Goal: Task Accomplishment & Management: Manage account settings

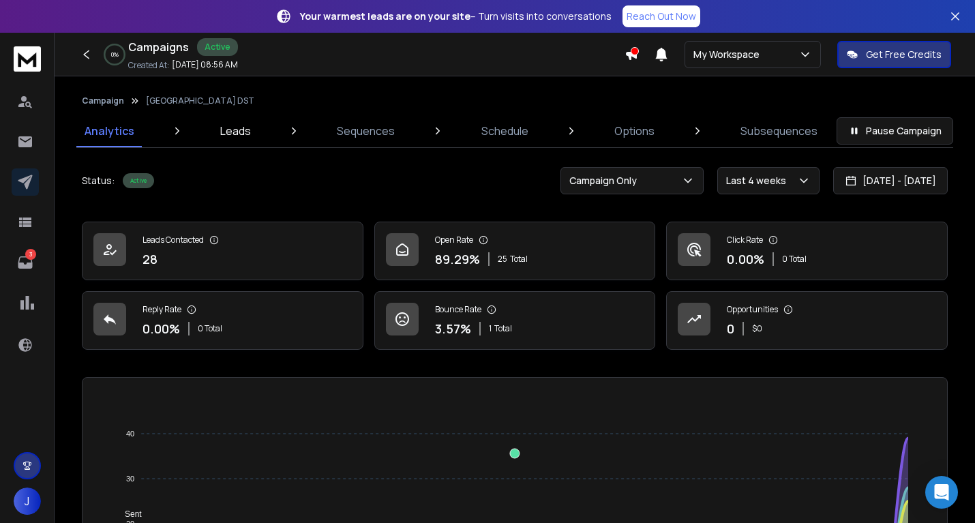
click at [240, 127] on p "Leads" at bounding box center [235, 131] width 31 height 16
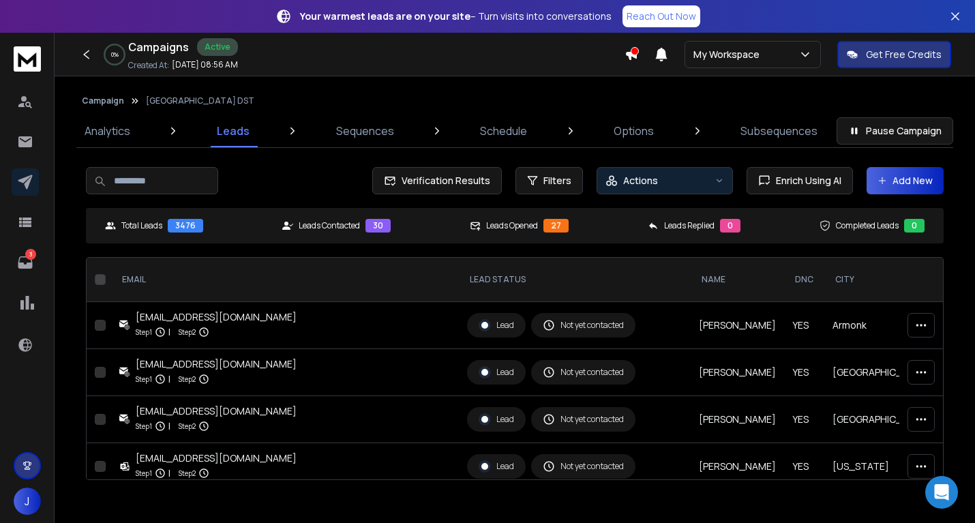
click at [660, 181] on div "Actions" at bounding box center [658, 181] width 104 height 14
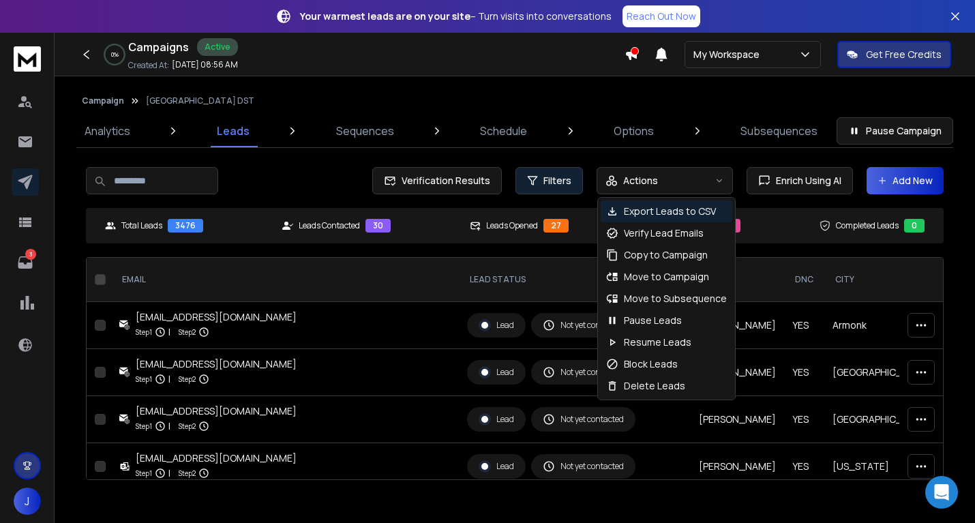
click at [548, 190] on button "Filters" at bounding box center [550, 180] width 68 height 27
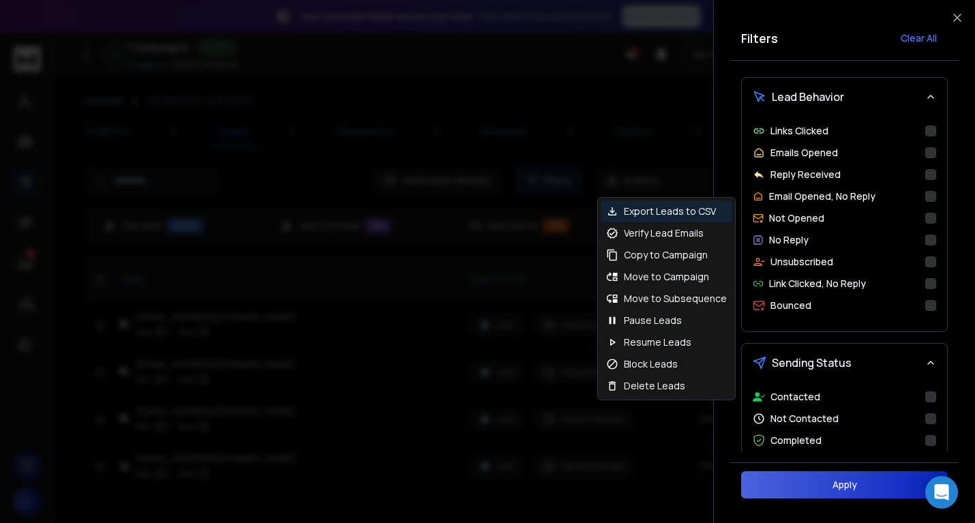
click at [546, 183] on div at bounding box center [487, 261] width 975 height 523
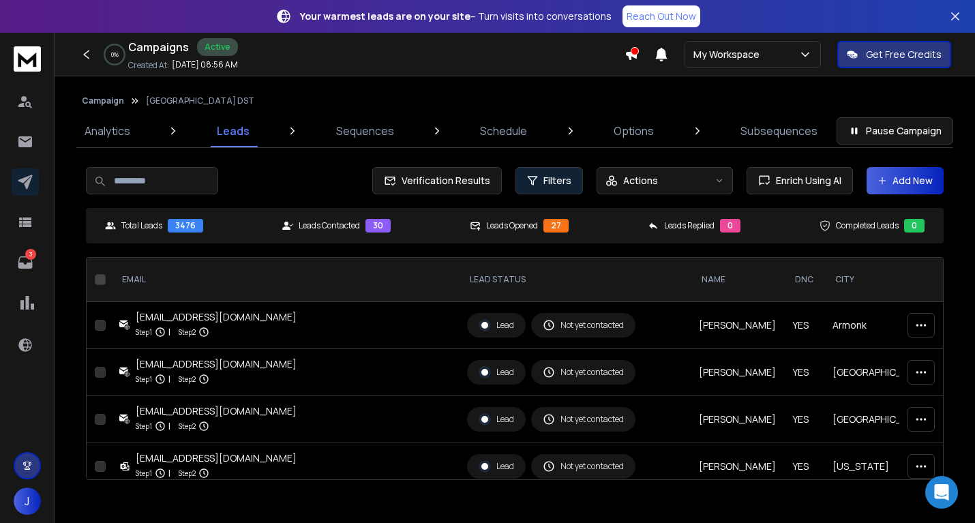
click at [546, 183] on span "Filters" at bounding box center [558, 181] width 28 height 14
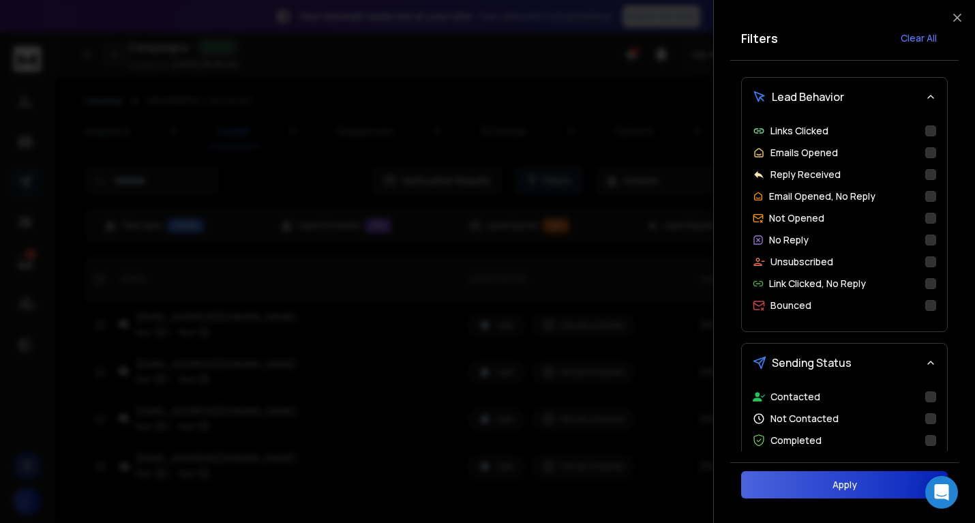
click at [546, 183] on div at bounding box center [487, 261] width 975 height 523
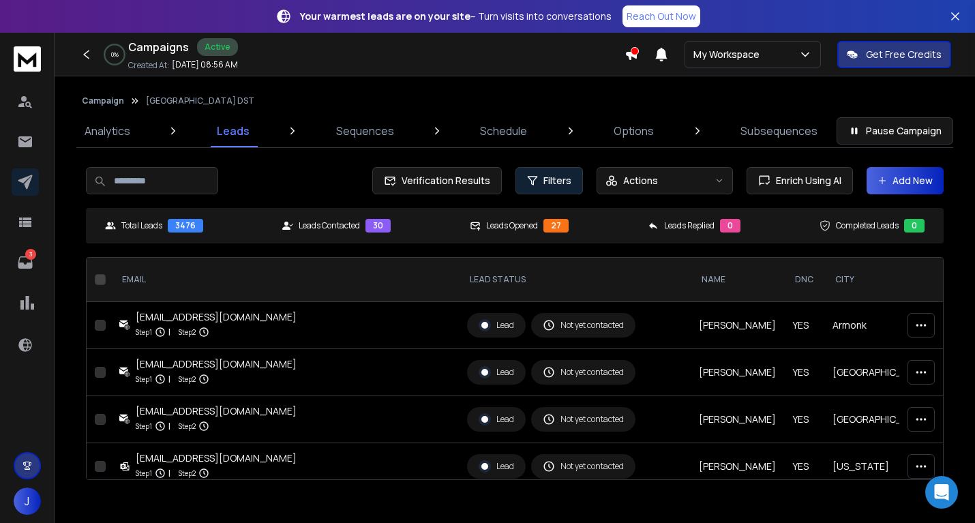
click at [546, 183] on span "Filters" at bounding box center [558, 181] width 28 height 14
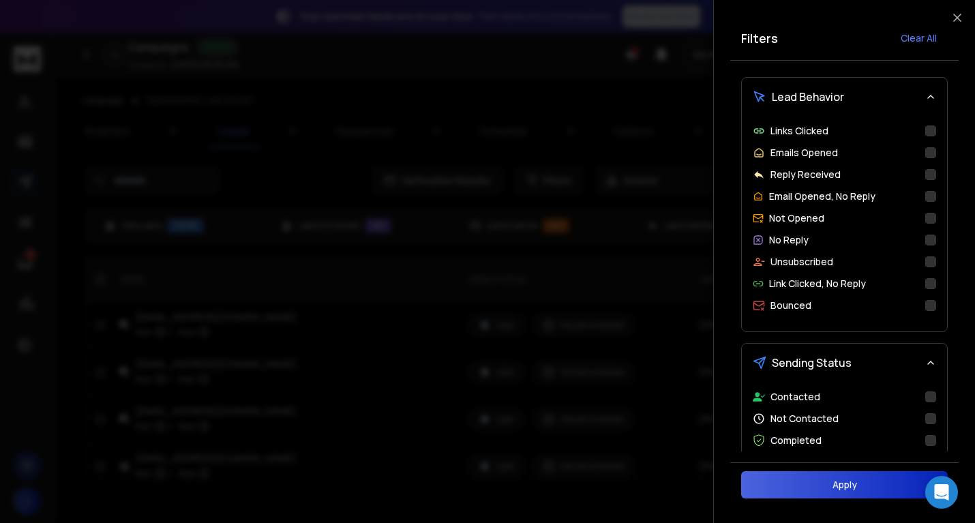
click at [928, 132] on button "Links Clicked" at bounding box center [931, 130] width 11 height 11
click at [851, 485] on button "Apply" at bounding box center [844, 484] width 207 height 27
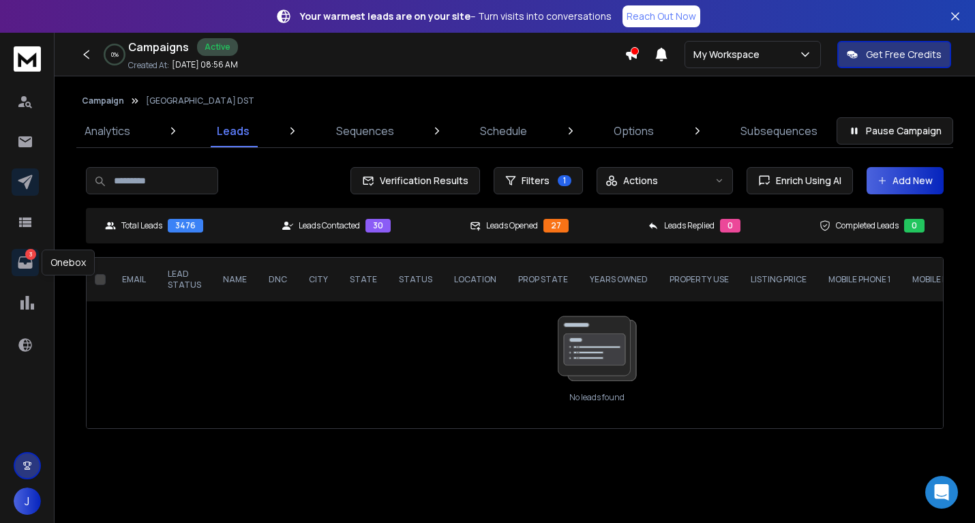
click at [27, 263] on icon at bounding box center [25, 262] width 14 height 12
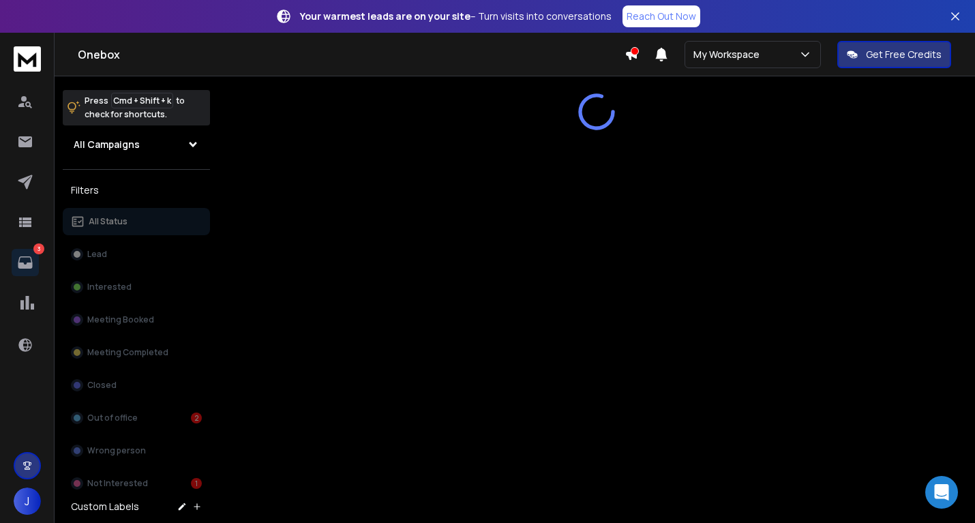
click at [136, 418] on div "All Status Lead Interested Meeting Booked Meeting Completed Closed Out of offic…" at bounding box center [136, 352] width 147 height 289
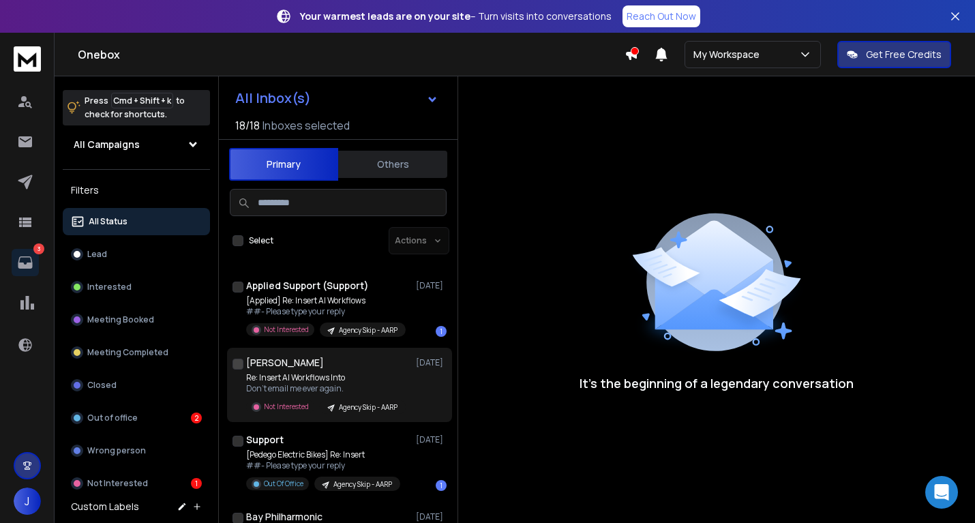
click at [349, 376] on p "Re: Insert AI Workflows Into" at bounding box center [326, 377] width 160 height 11
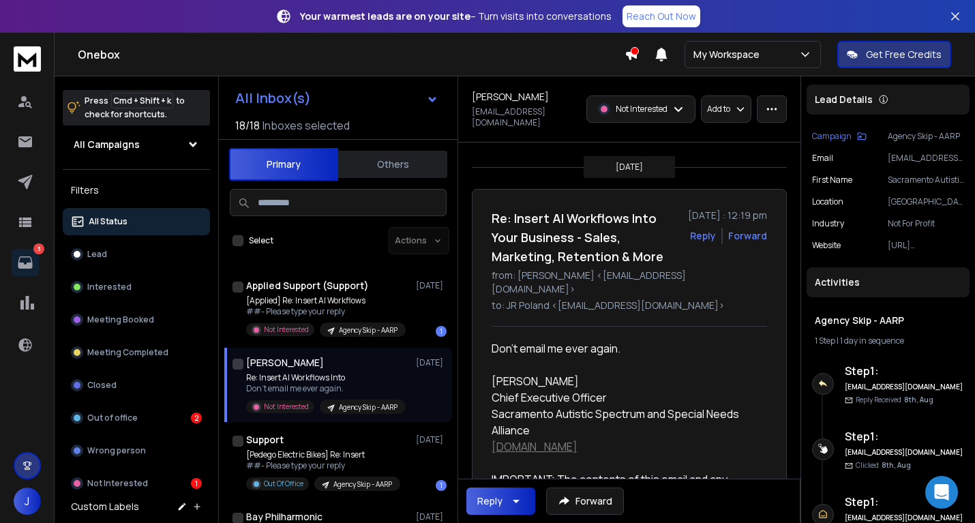
click at [679, 104] on icon at bounding box center [678, 109] width 11 height 11
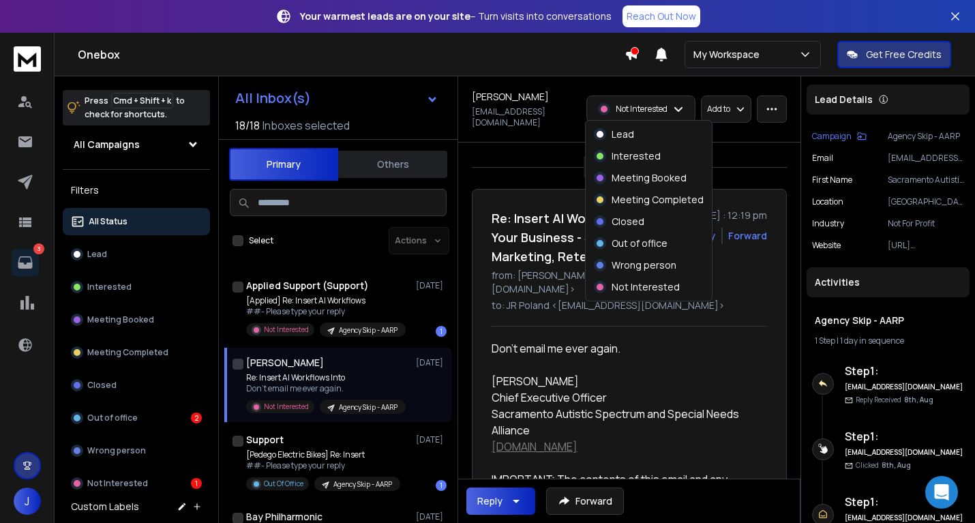
click at [769, 103] on icon "button" at bounding box center [772, 109] width 12 height 12
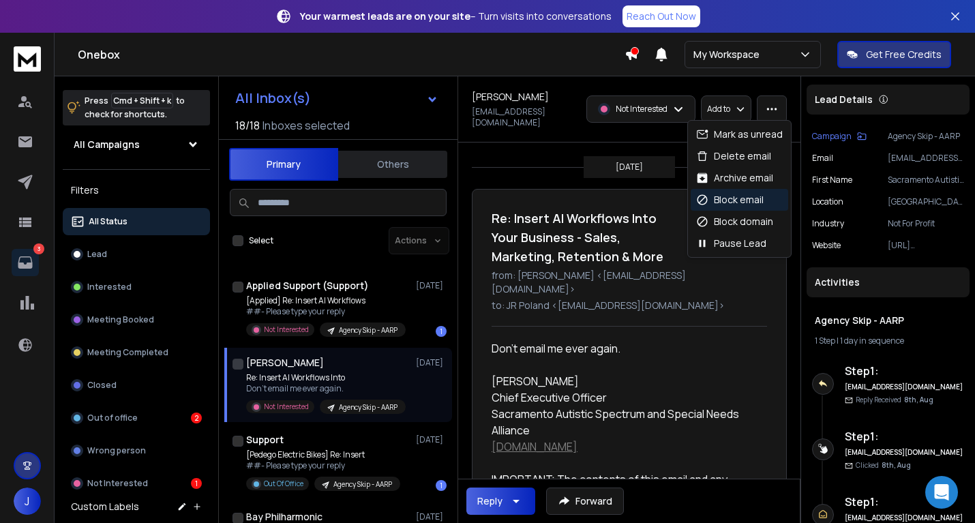
click at [746, 201] on div "Block email" at bounding box center [730, 200] width 68 height 14
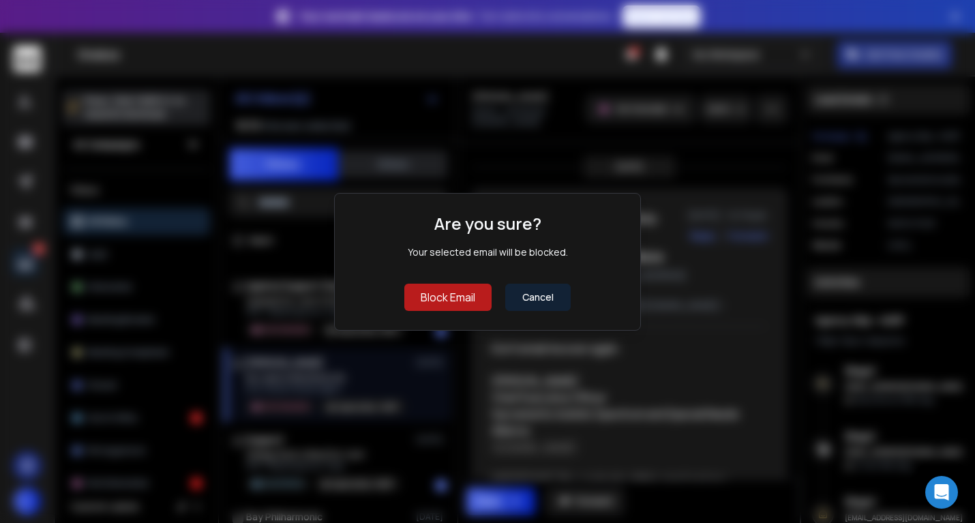
click at [464, 292] on button "Block Email" at bounding box center [447, 297] width 87 height 27
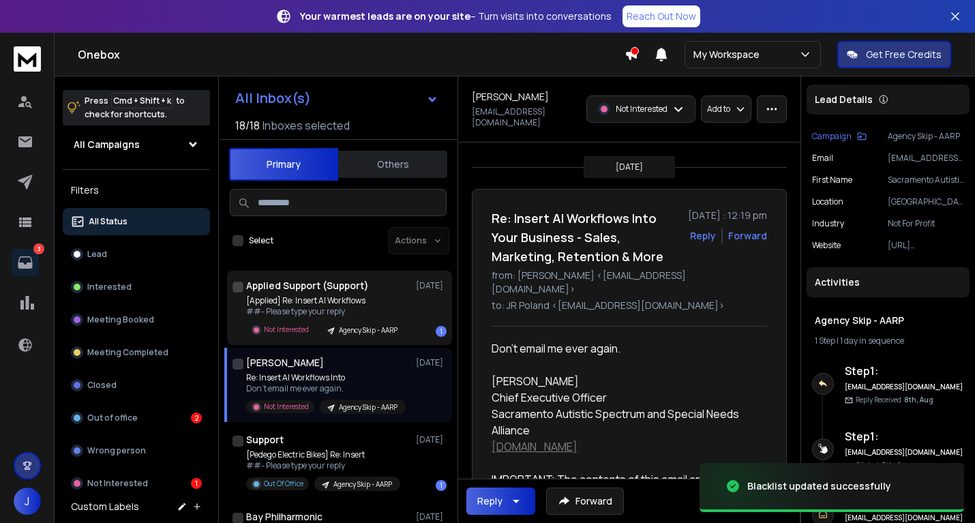
click at [368, 313] on p "##- Please type your reply" at bounding box center [326, 311] width 160 height 11
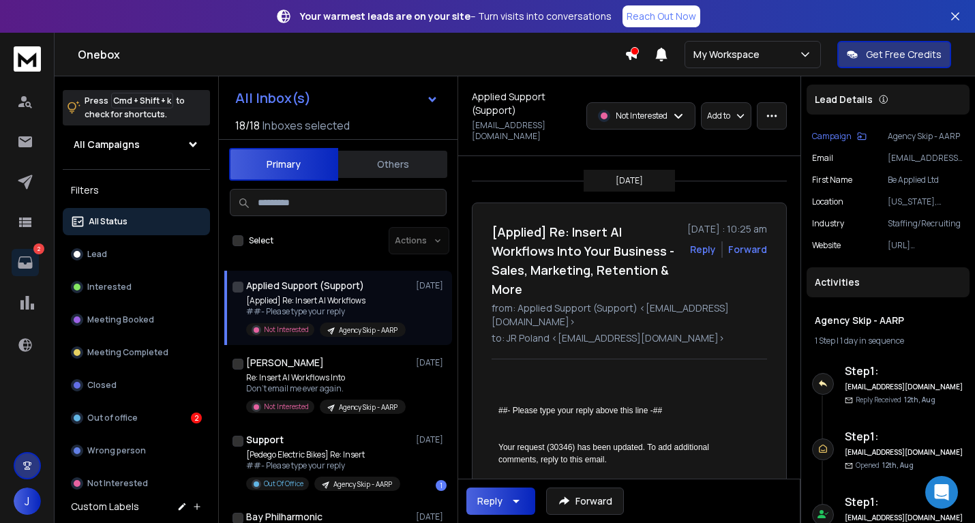
click at [777, 110] on icon "button" at bounding box center [772, 116] width 12 height 12
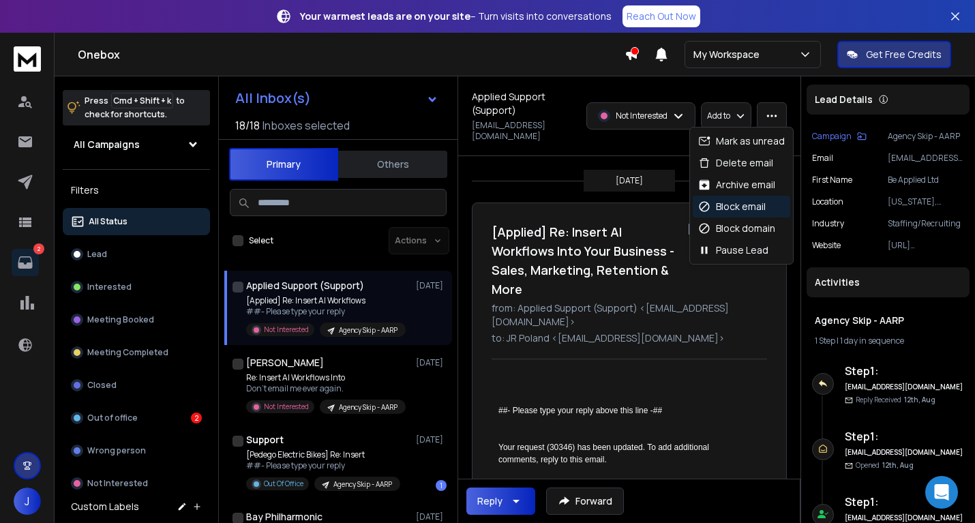
click at [752, 210] on div "Block email" at bounding box center [732, 207] width 68 height 14
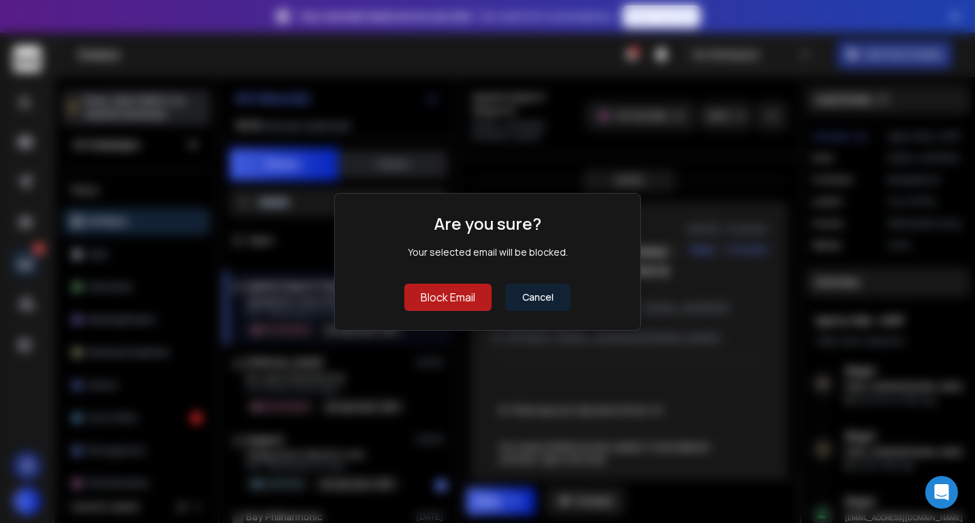
click at [475, 299] on button "Block Email" at bounding box center [447, 297] width 87 height 27
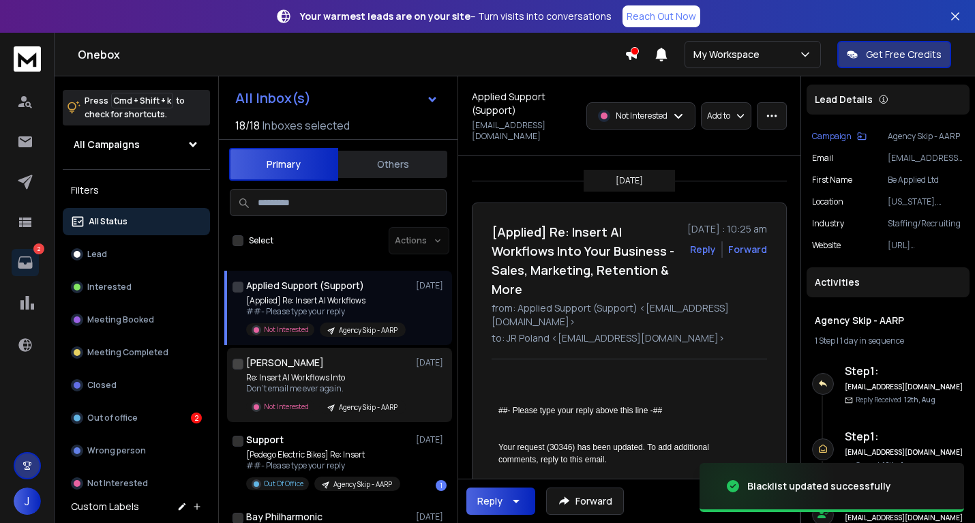
scroll to position [128, 0]
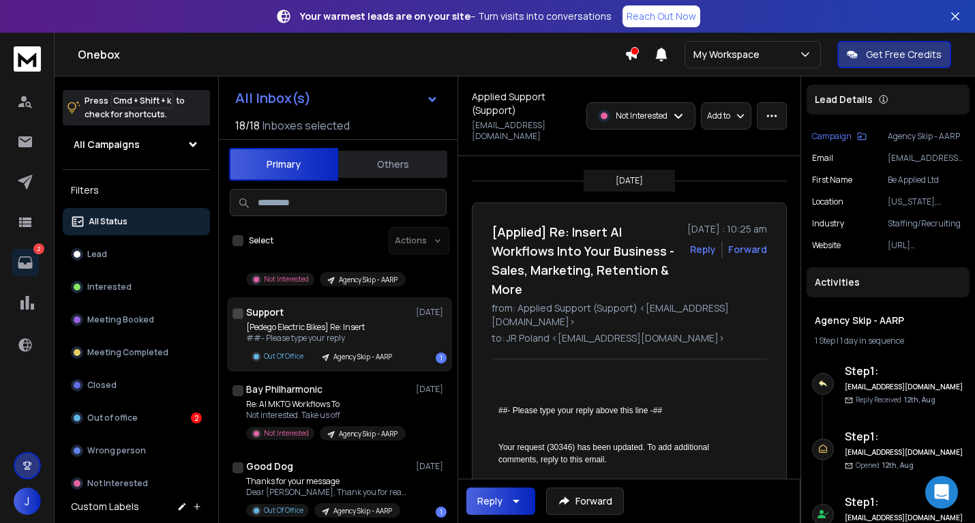
click at [331, 342] on p "##- Please type your reply" at bounding box center [323, 338] width 154 height 11
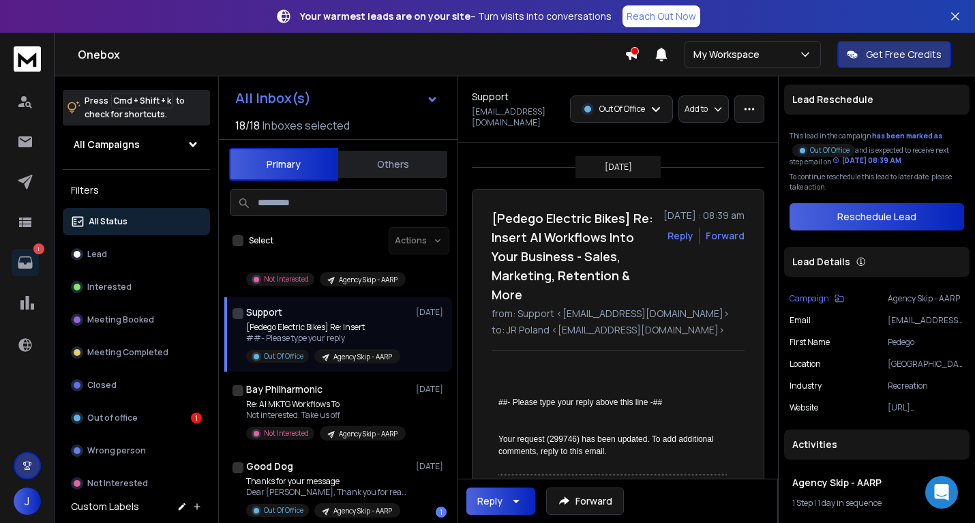
click at [723, 104] on icon at bounding box center [718, 109] width 10 height 10
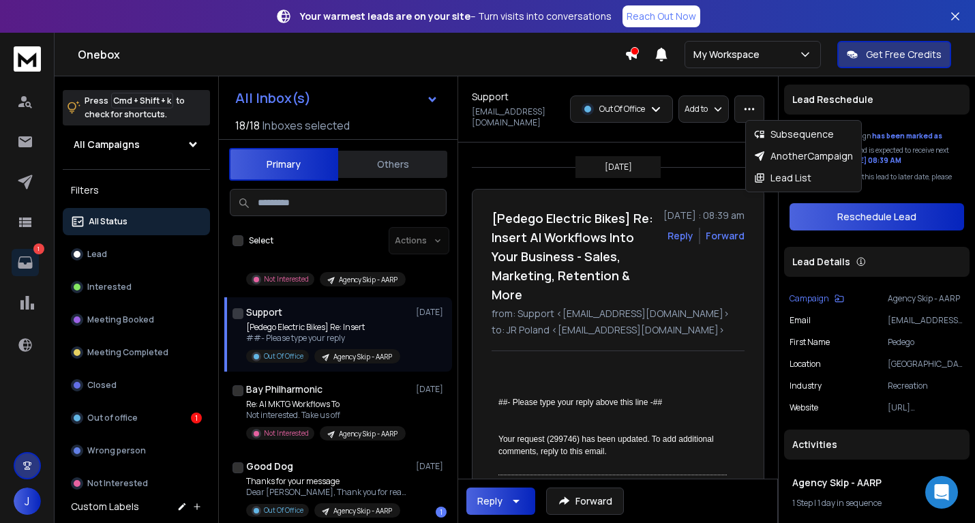
click at [756, 103] on icon "button" at bounding box center [749, 109] width 12 height 12
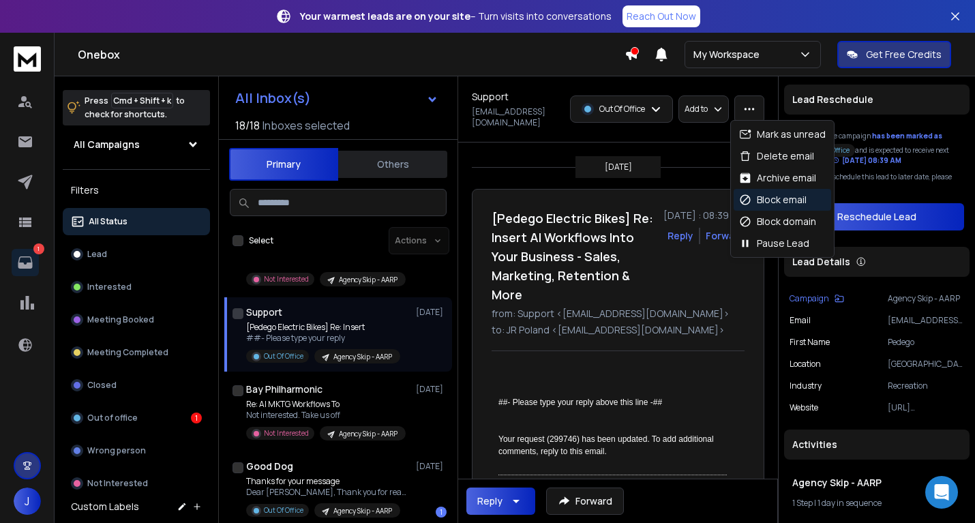
click at [775, 200] on div "Block email" at bounding box center [773, 200] width 68 height 14
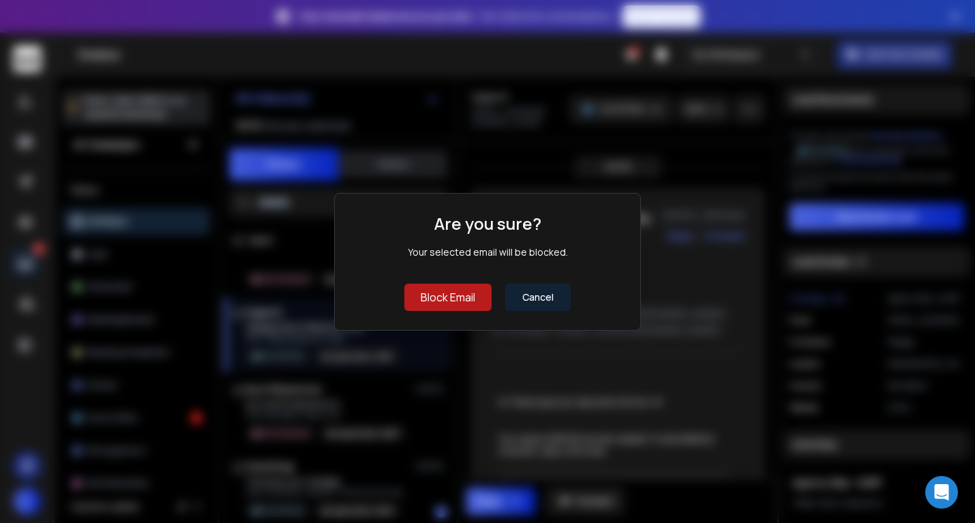
click at [434, 302] on button "Block Email" at bounding box center [447, 297] width 87 height 27
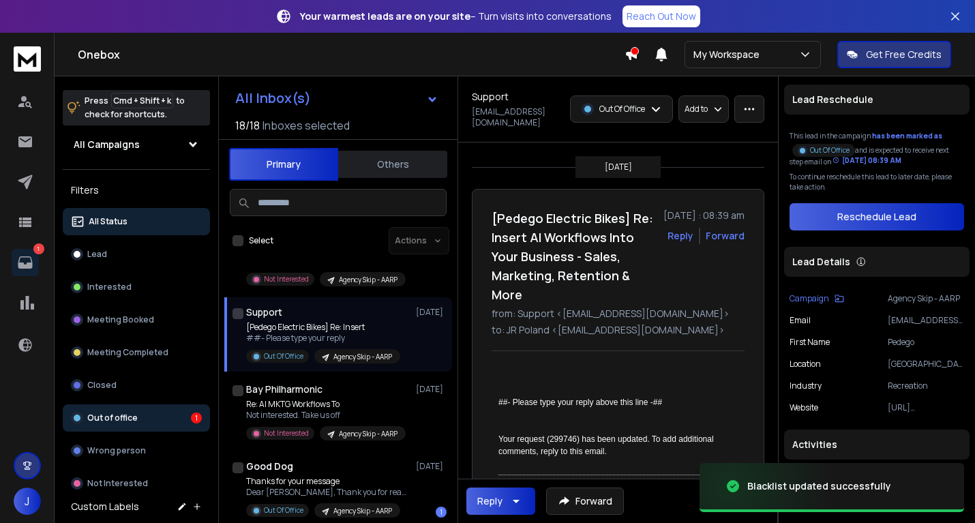
click at [115, 415] on p "Out of office" at bounding box center [112, 418] width 50 height 11
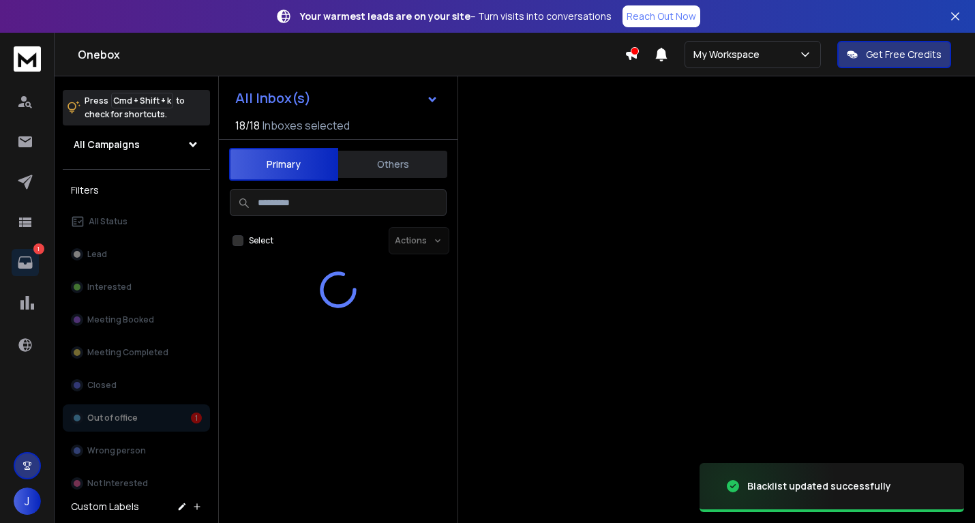
scroll to position [0, 0]
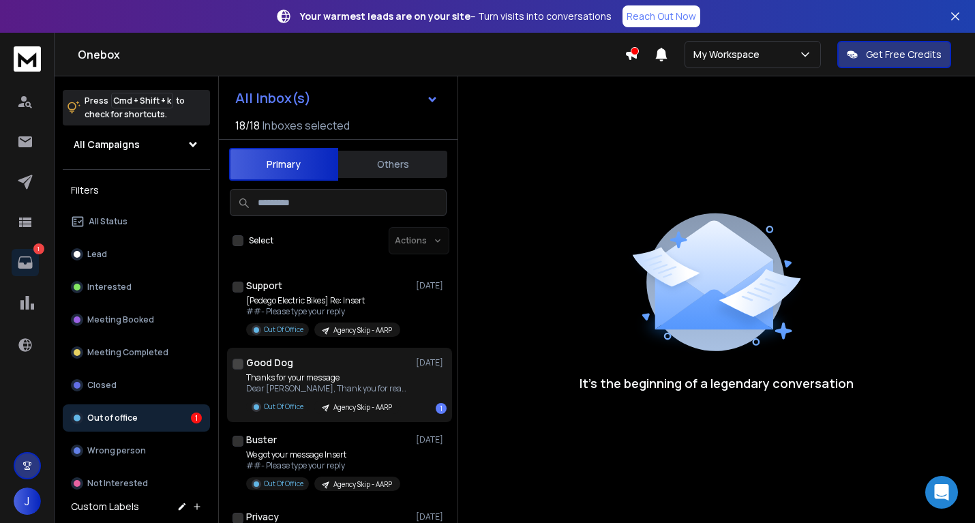
click at [339, 371] on div "Good Dog [DATE] Thanks for your message Dear [PERSON_NAME], Thank you for reach…" at bounding box center [346, 385] width 201 height 58
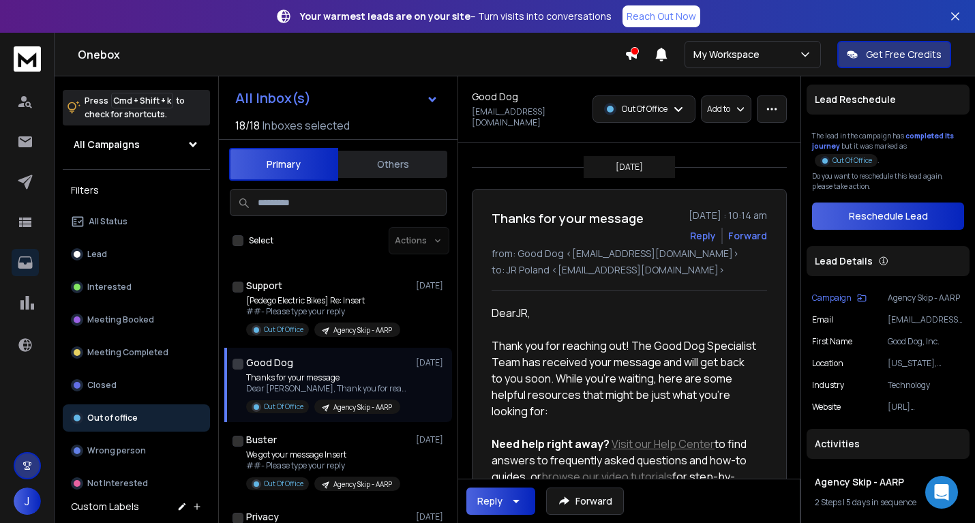
click at [778, 103] on icon "button" at bounding box center [772, 109] width 12 height 12
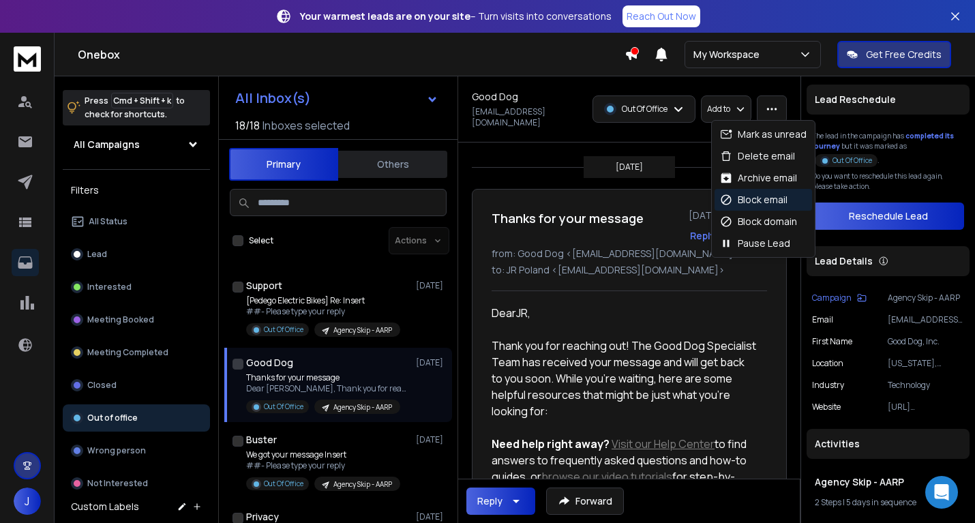
click at [770, 195] on div "Block email" at bounding box center [754, 200] width 68 height 14
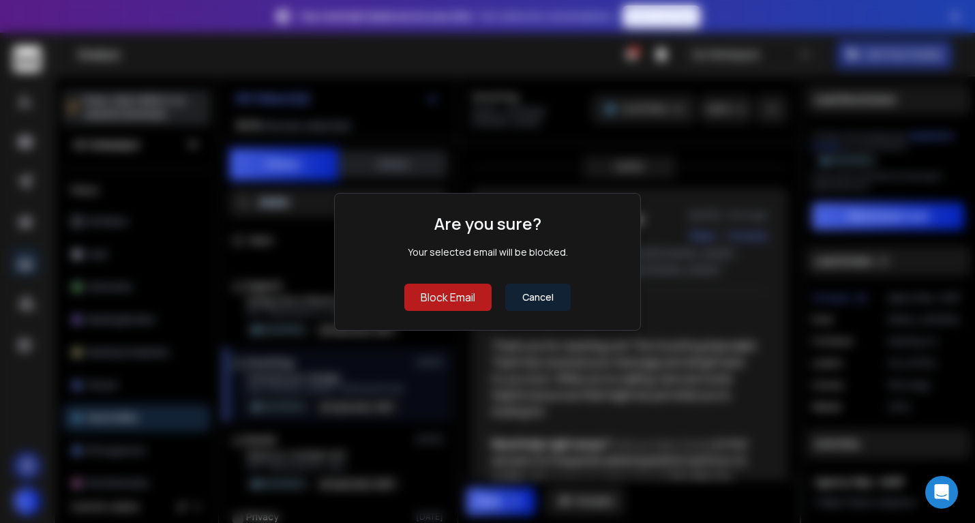
click at [438, 295] on button "Block Email" at bounding box center [447, 297] width 87 height 27
